Goal: Find specific page/section: Find specific page/section

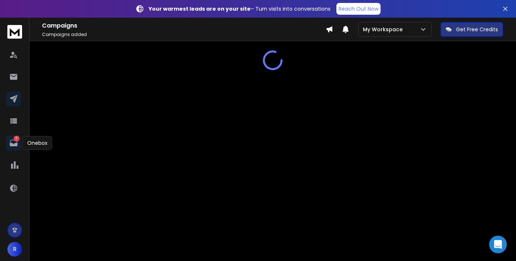
click at [14, 142] on icon at bounding box center [13, 143] width 9 height 9
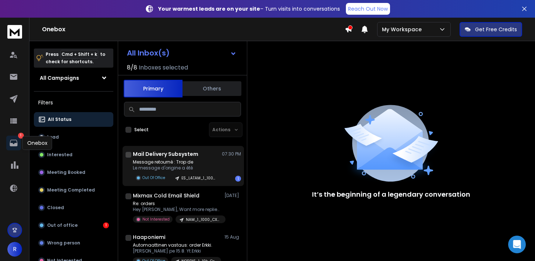
click at [195, 156] on h1 "Mail Delivery Subsystem" at bounding box center [166, 154] width 66 height 7
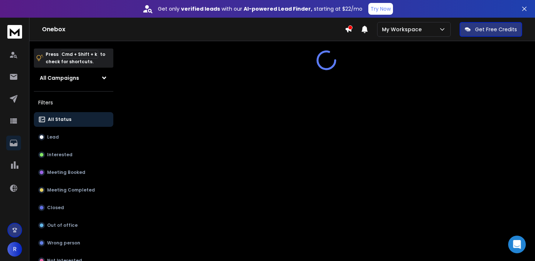
click at [190, 26] on h1 "Onebox" at bounding box center [193, 29] width 303 height 9
